Goal: Task Accomplishment & Management: Manage account settings

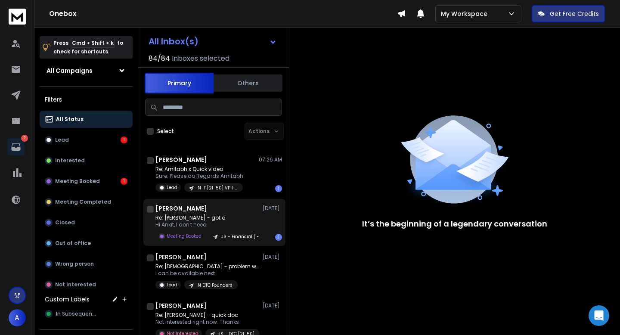
click at [238, 232] on div "Meeting Booked US - Financial [1-10]" at bounding box center [210, 236] width 111 height 9
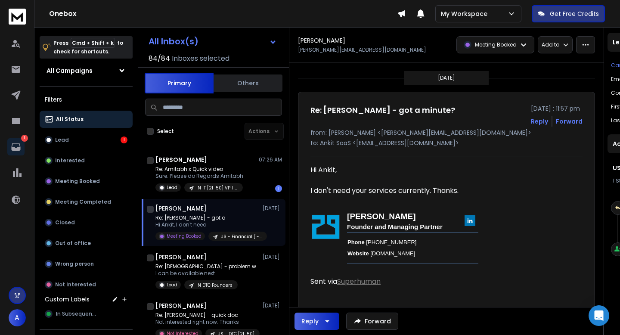
click at [497, 43] on p "Meeting Booked" at bounding box center [496, 44] width 42 height 7
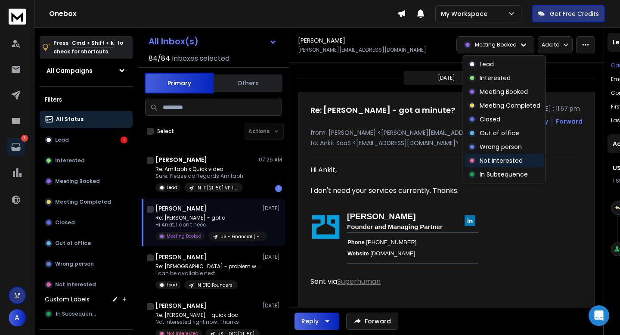
click at [499, 163] on p "Not Interested" at bounding box center [500, 160] width 43 height 9
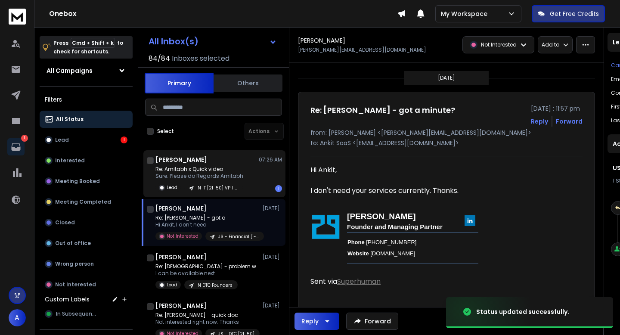
click at [247, 185] on div "Re: Amitabh x Quick video Sure. Please do Regards [PERSON_NAME] Lead IN IT [21-…" at bounding box center [218, 179] width 127 height 26
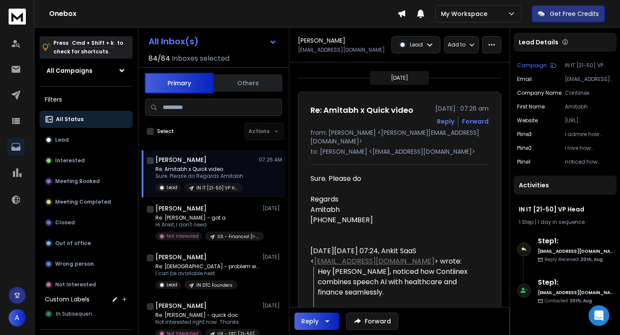
click at [533, 64] on p "Campaign" at bounding box center [532, 65] width 30 height 7
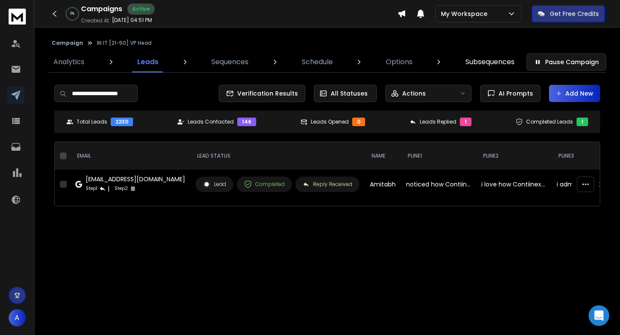
click at [503, 63] on p "Subsequences" at bounding box center [489, 62] width 49 height 10
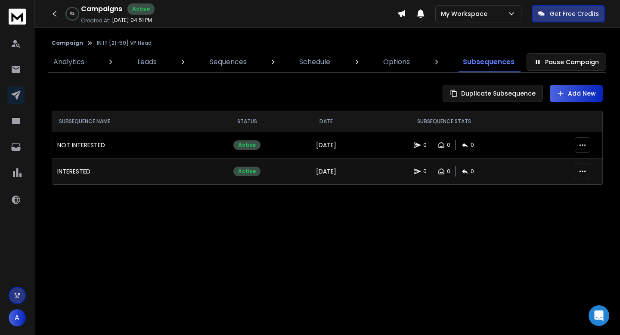
click at [192, 166] on td "INTERESTED" at bounding box center [128, 171] width 152 height 26
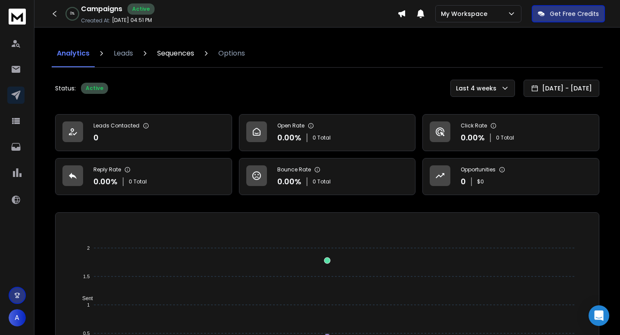
click at [177, 54] on p "Sequences" at bounding box center [175, 53] width 37 height 10
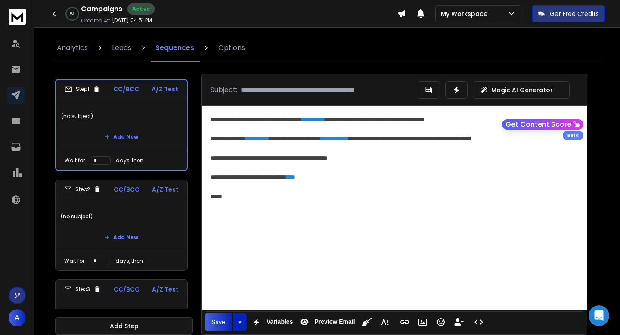
scroll to position [20, 0]
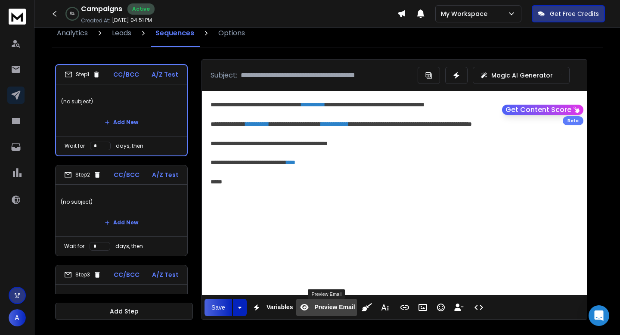
click at [330, 312] on div "Preview Email" at bounding box center [326, 307] width 60 height 14
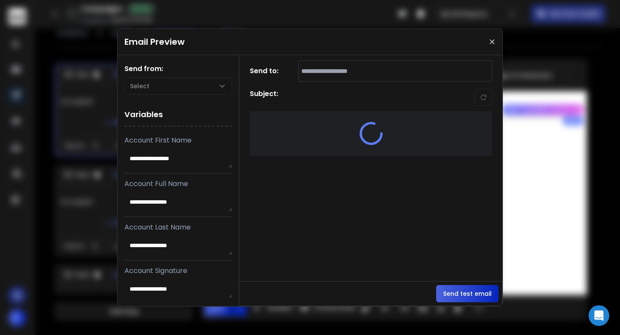
type textarea "*******"
type textarea "**********"
type textarea "******"
type textarea "**********"
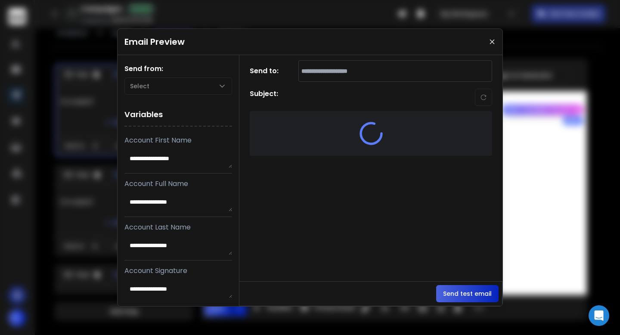
type textarea "**********"
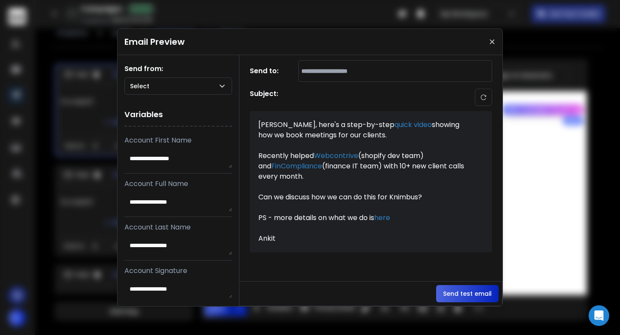
type textarea "*****"
type textarea "**********"
type textarea "*******"
type textarea "*****"
click at [492, 40] on icon at bounding box center [492, 41] width 7 height 7
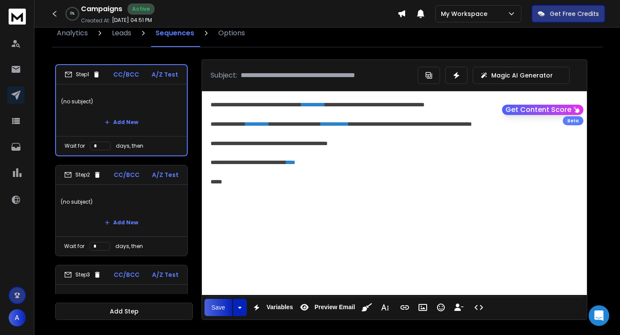
click at [140, 201] on p "(no subject)" at bounding box center [121, 202] width 121 height 24
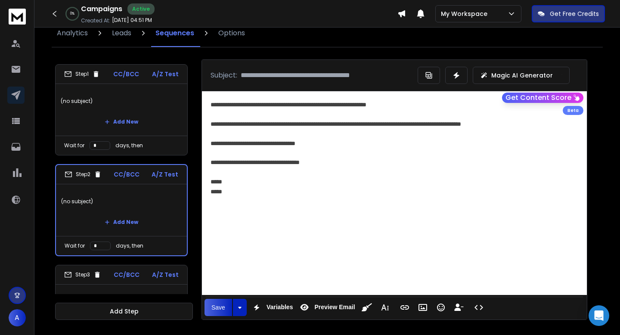
click at [145, 108] on p "(no subject)" at bounding box center [121, 101] width 121 height 24
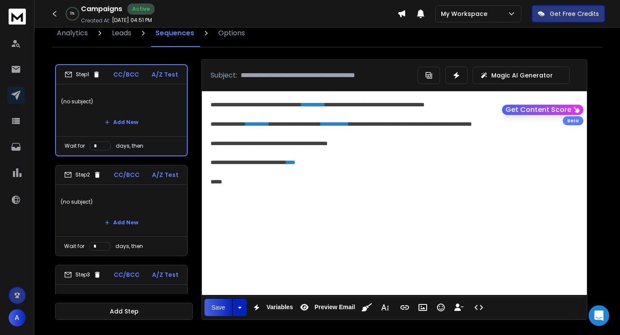
click at [149, 210] on p "(no subject)" at bounding box center [121, 202] width 121 height 24
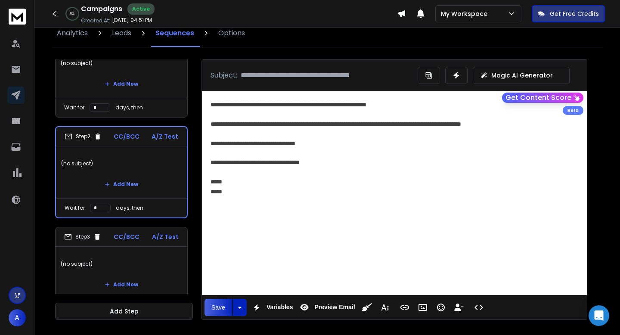
scroll to position [67, 0]
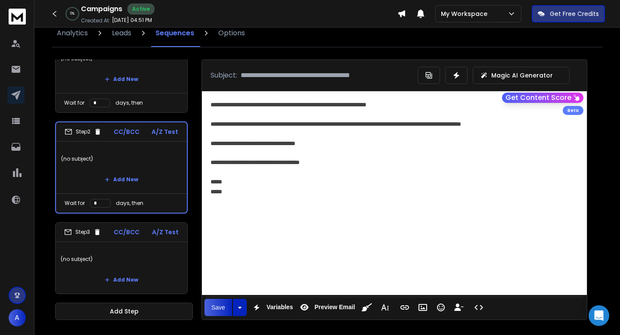
click at [153, 258] on p "(no subject)" at bounding box center [121, 259] width 121 height 24
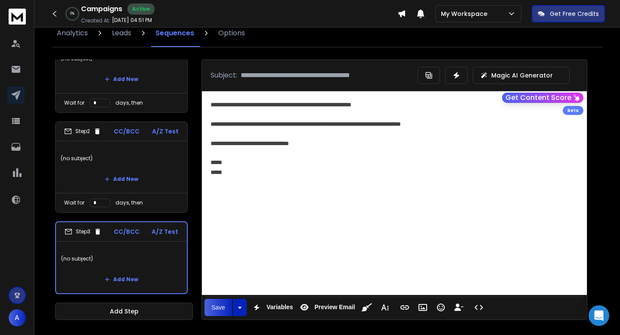
scroll to position [0, 0]
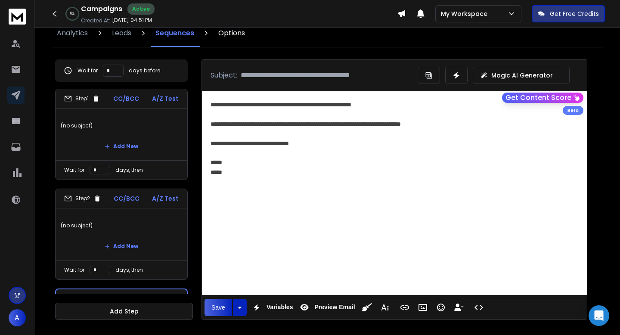
click at [220, 31] on p "Options" at bounding box center [231, 33] width 27 height 10
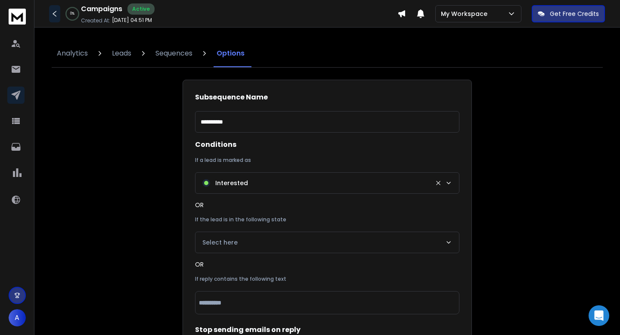
click at [54, 15] on icon at bounding box center [55, 14] width 8 height 8
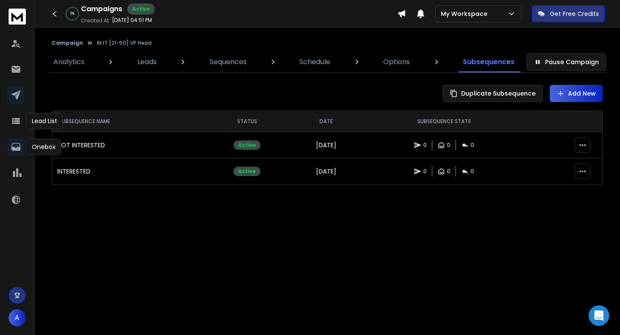
click at [13, 144] on icon at bounding box center [16, 147] width 10 height 10
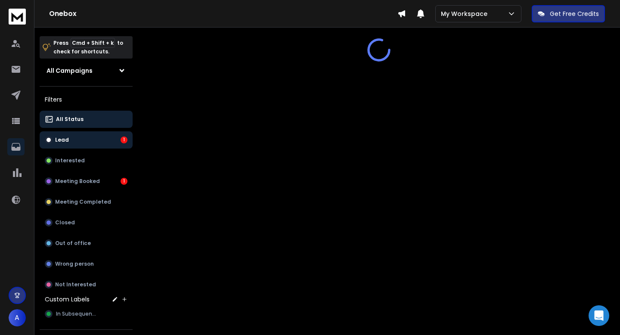
click at [87, 142] on button "Lead 1" at bounding box center [86, 139] width 93 height 17
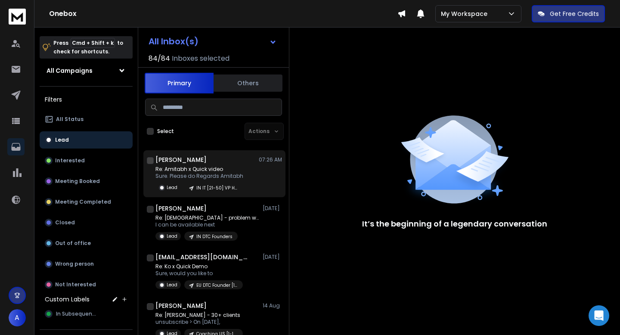
click at [227, 173] on p "Sure. Please do Regards Amitabh" at bounding box center [199, 176] width 88 height 7
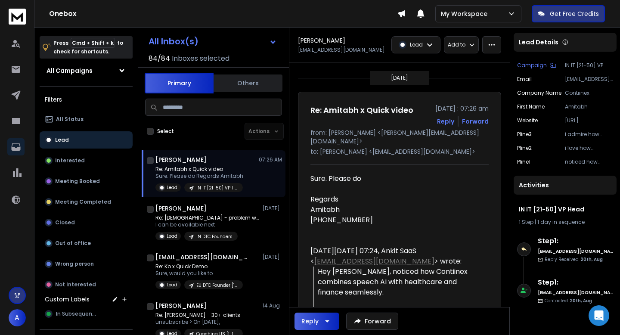
click at [430, 45] on icon at bounding box center [429, 44] width 7 height 7
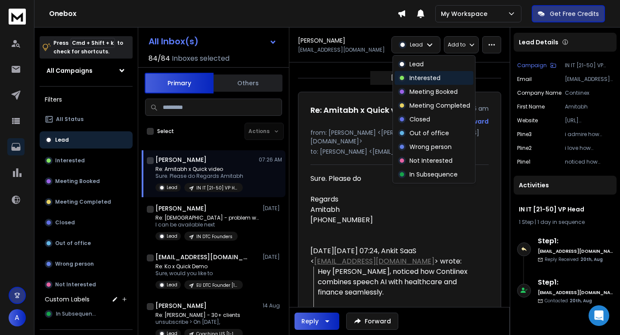
click at [417, 78] on p "Interested" at bounding box center [424, 78] width 31 height 9
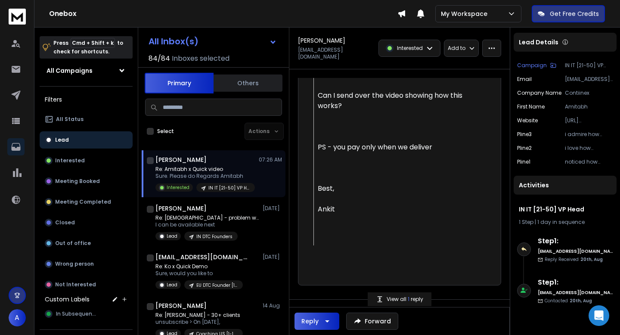
scroll to position [364, 0]
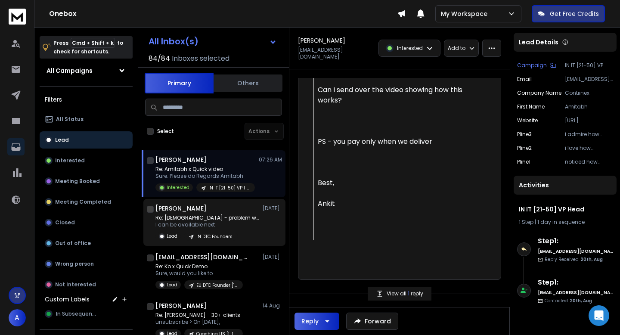
click at [235, 218] on p "Re: [DEMOGRAPHIC_DATA] - problem with" at bounding box center [206, 217] width 103 height 7
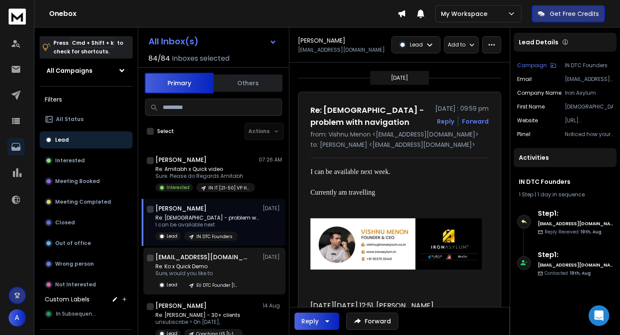
click at [241, 263] on p "Re: Ko x Quick Demo" at bounding box center [198, 266] width 87 height 7
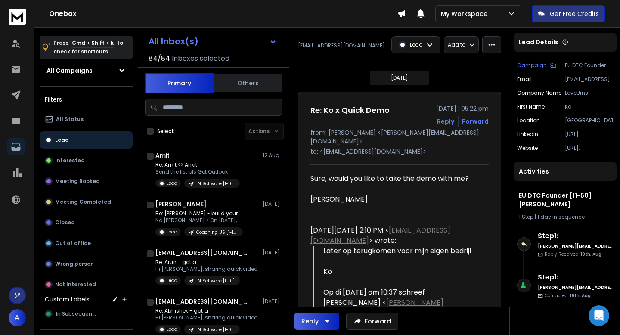
scroll to position [347, 0]
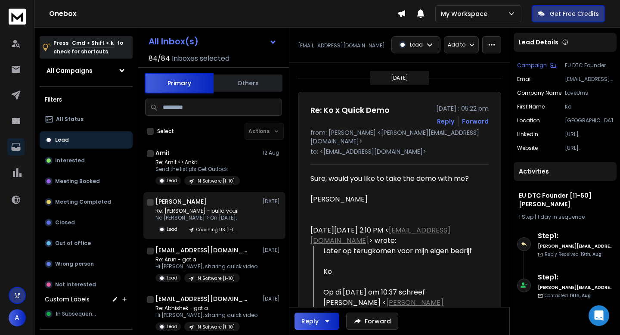
click at [234, 212] on p "Re: [PERSON_NAME] - build your" at bounding box center [198, 210] width 87 height 7
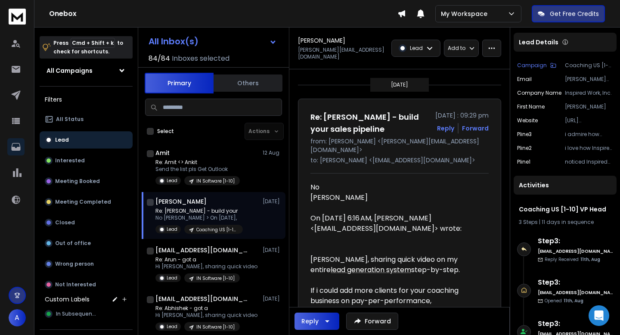
click at [27, 97] on div "A" at bounding box center [17, 167] width 34 height 335
click at [20, 96] on icon at bounding box center [16, 95] width 10 height 10
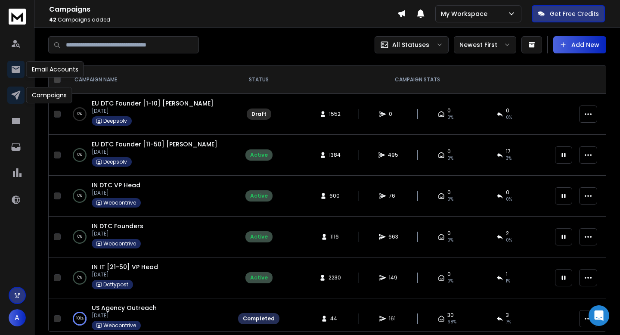
click at [15, 74] on link at bounding box center [15, 69] width 17 height 17
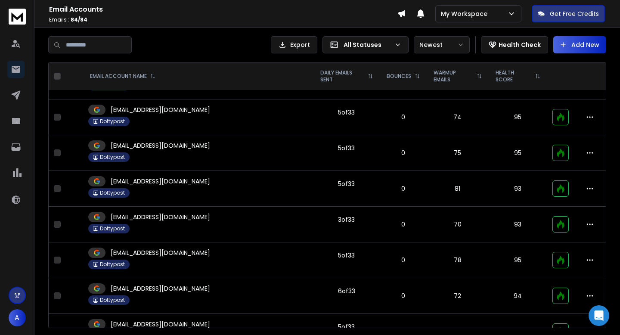
scroll to position [2770, 0]
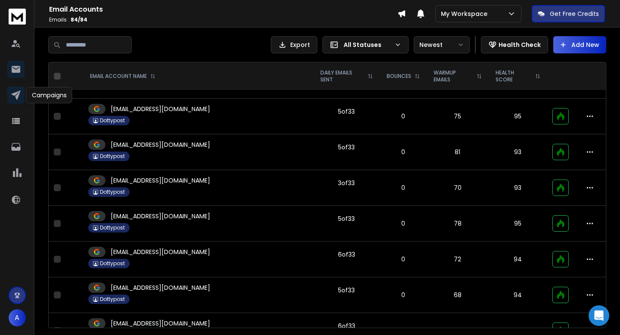
click at [18, 96] on icon at bounding box center [15, 94] width 9 height 9
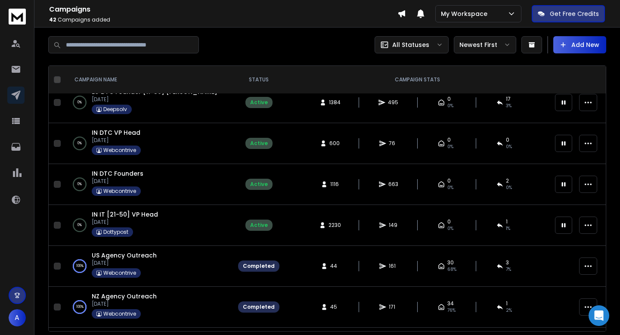
scroll to position [54, 0]
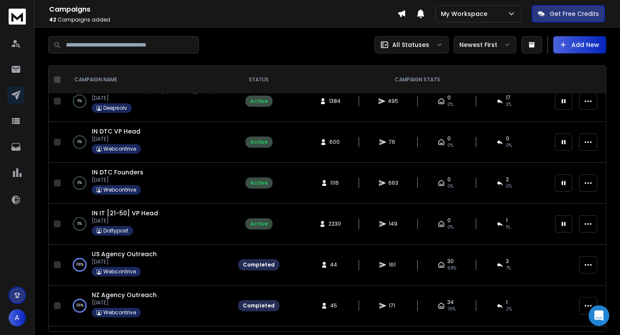
click at [124, 216] on span "IN IT [21-50] VP Head" at bounding box center [125, 213] width 66 height 9
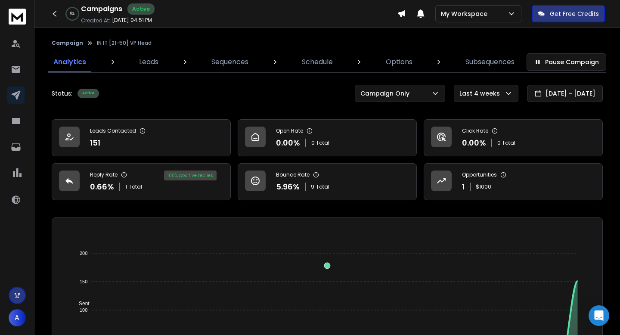
click at [167, 99] on div "Status: Active Pause Campaign Campaign Only Last 4 weeks [DATE] - [DATE]" at bounding box center [327, 93] width 551 height 17
